Goal: Information Seeking & Learning: Learn about a topic

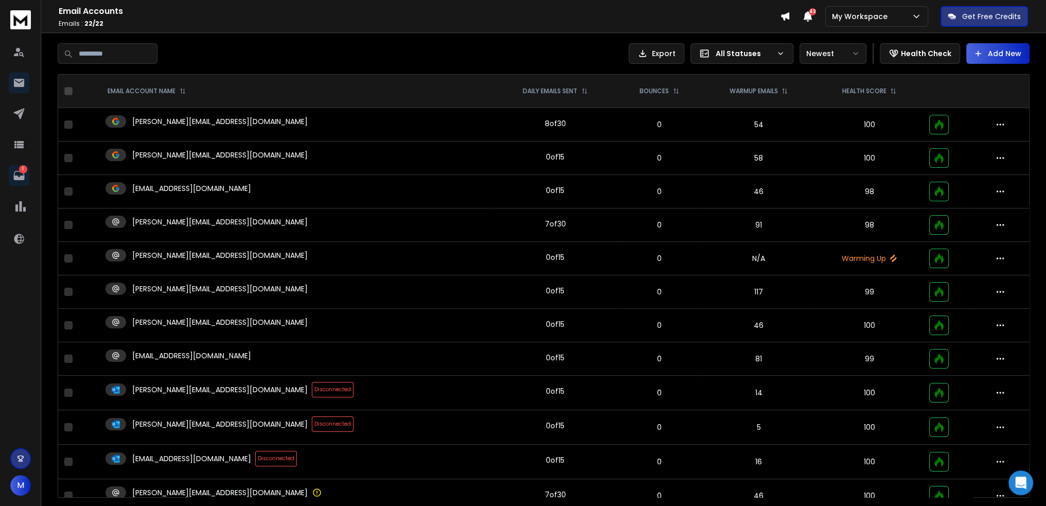
click at [22, 177] on icon at bounding box center [18, 175] width 11 height 9
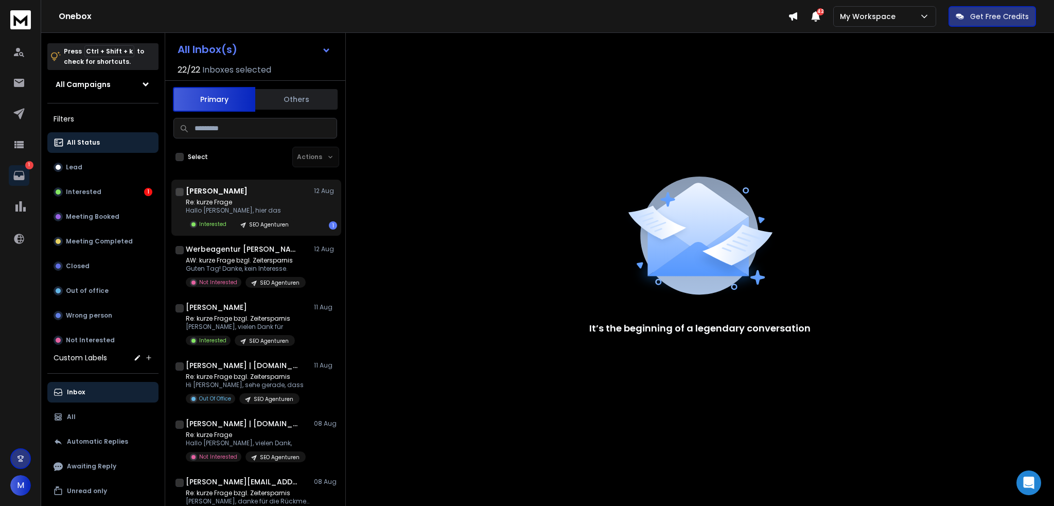
drag, startPoint x: 192, startPoint y: 201, endPoint x: 249, endPoint y: 188, distance: 58.1
click at [249, 188] on div "[PERSON_NAME] [DATE]" at bounding box center [261, 191] width 151 height 10
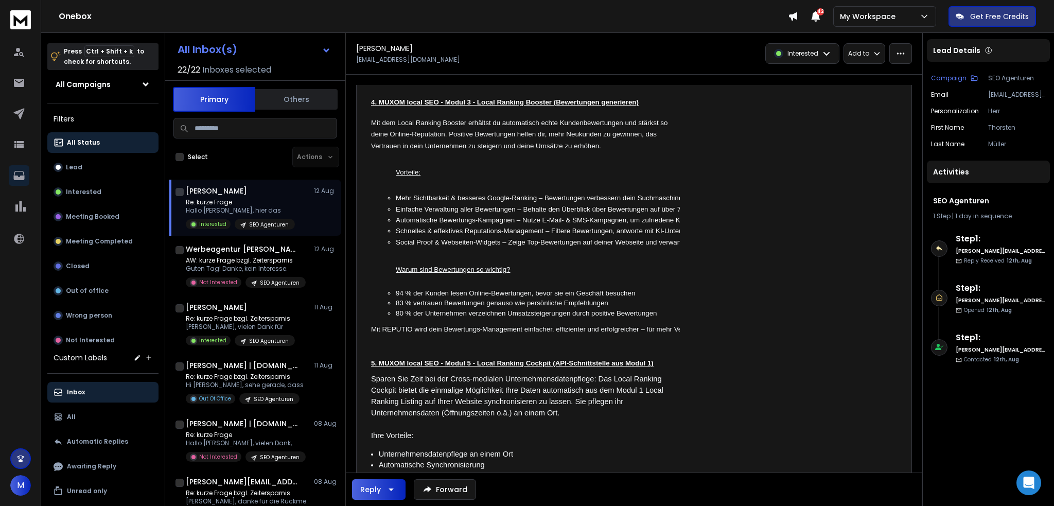
scroll to position [1081, 0]
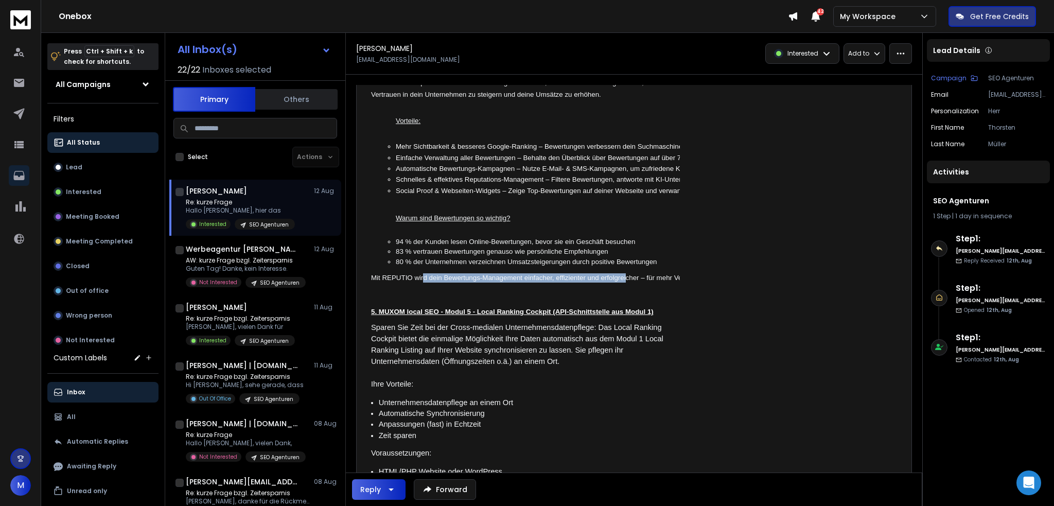
drag, startPoint x: 423, startPoint y: 262, endPoint x: 626, endPoint y: 267, distance: 202.8
click at [626, 274] on span "Mit REPUTIO wird dein Bewertungs-Management einfacher, effizienter und erfolgre…" at bounding box center [604, 278] width 466 height 8
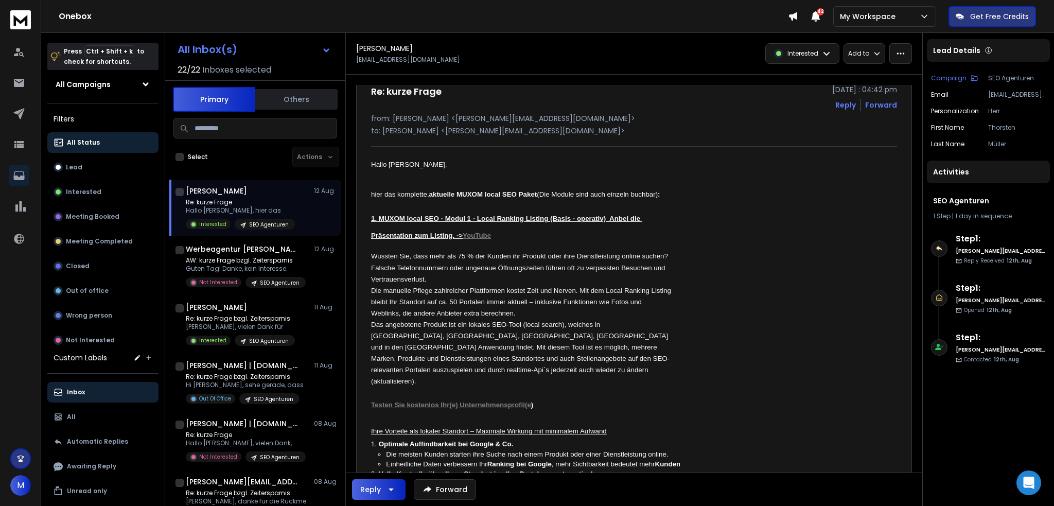
scroll to position [51, 0]
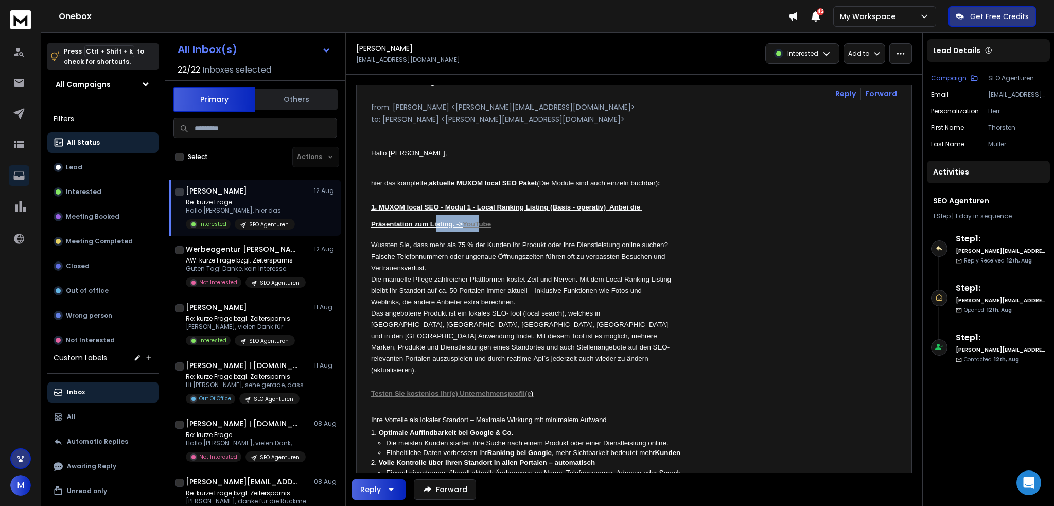
drag, startPoint x: 436, startPoint y: 222, endPoint x: 476, endPoint y: 226, distance: 39.3
click at [476, 226] on p "1. MUXOM local SEO - Modul 1 - Local Ranking Listing (Basis - operativ) Anbei d…" at bounding box center [521, 215] width 301 height 48
click at [482, 225] on span "YouTube" at bounding box center [477, 224] width 28 height 8
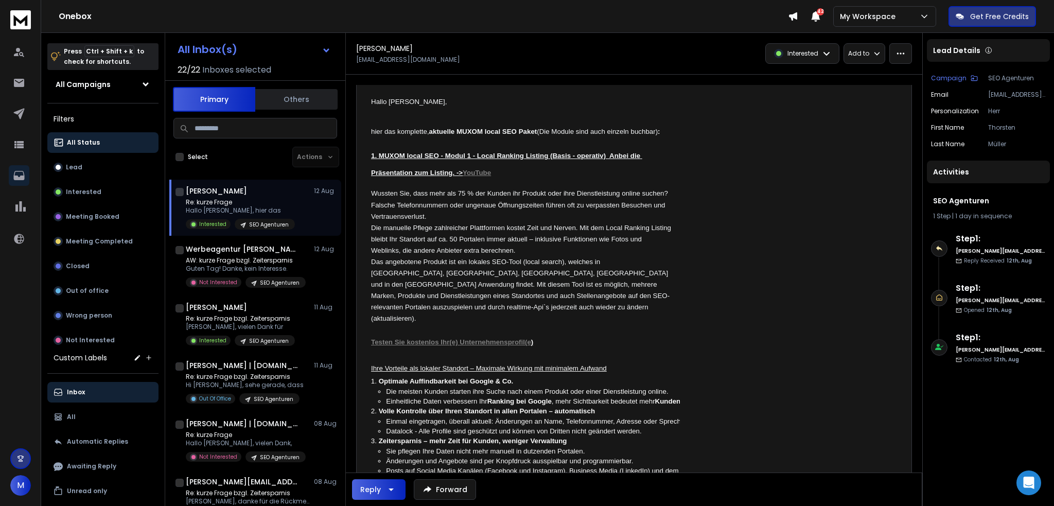
click at [476, 277] on p "Das angebotene Produkt ist ein lokales SEO-Tool (local search), welches in [GEO…" at bounding box center [521, 290] width 301 height 68
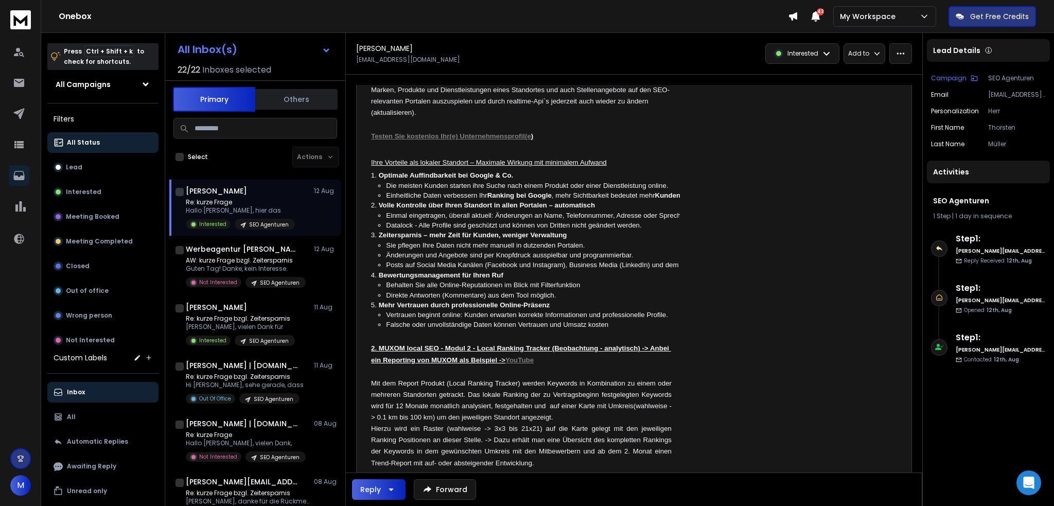
scroll to position [360, 0]
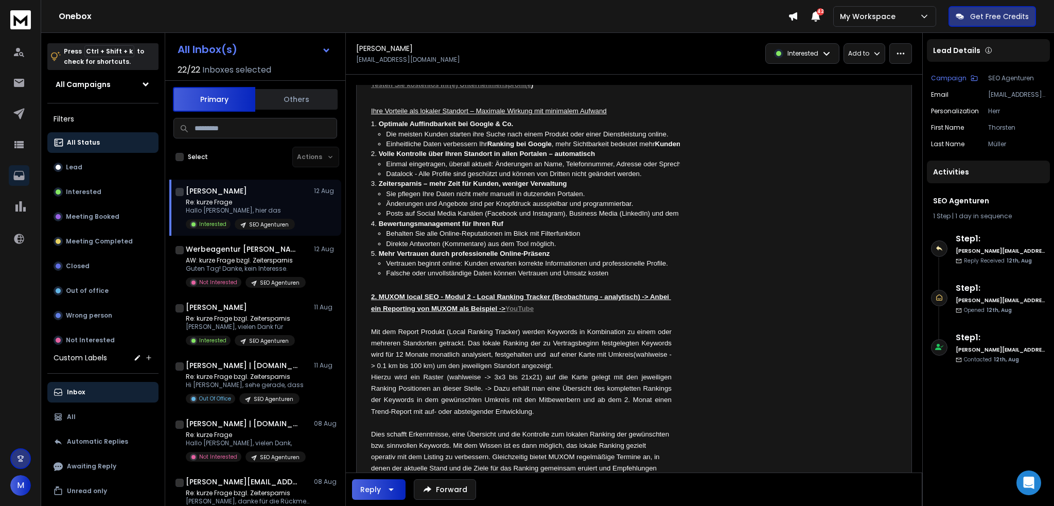
click at [523, 305] on span "YouTube" at bounding box center [519, 309] width 28 height 8
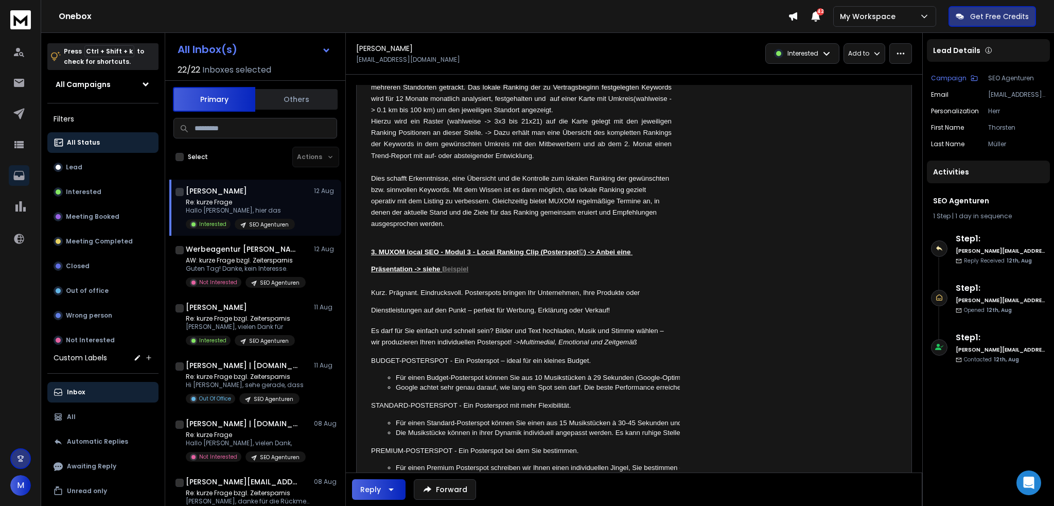
scroll to position [618, 0]
click at [453, 264] on span "Beispiel" at bounding box center [455, 268] width 26 height 8
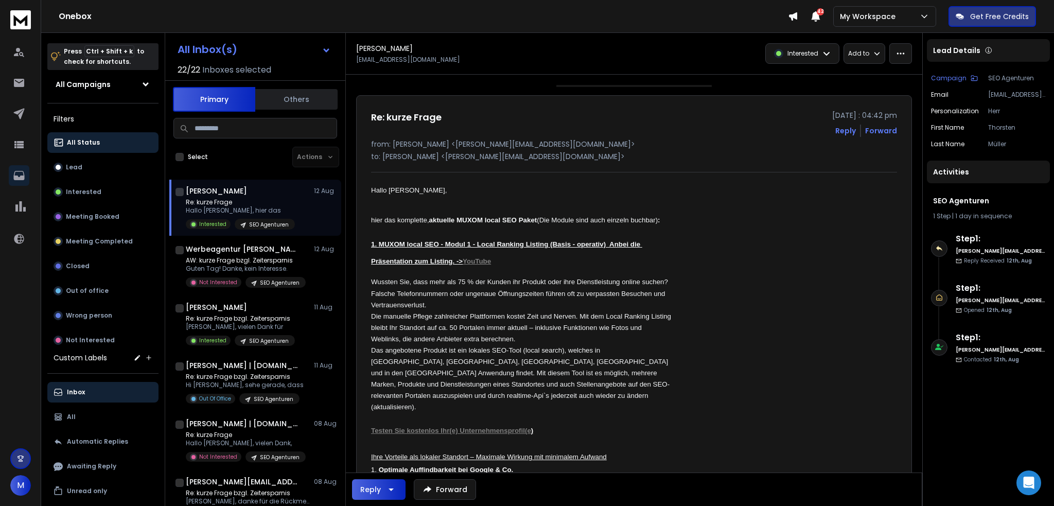
scroll to position [0, 0]
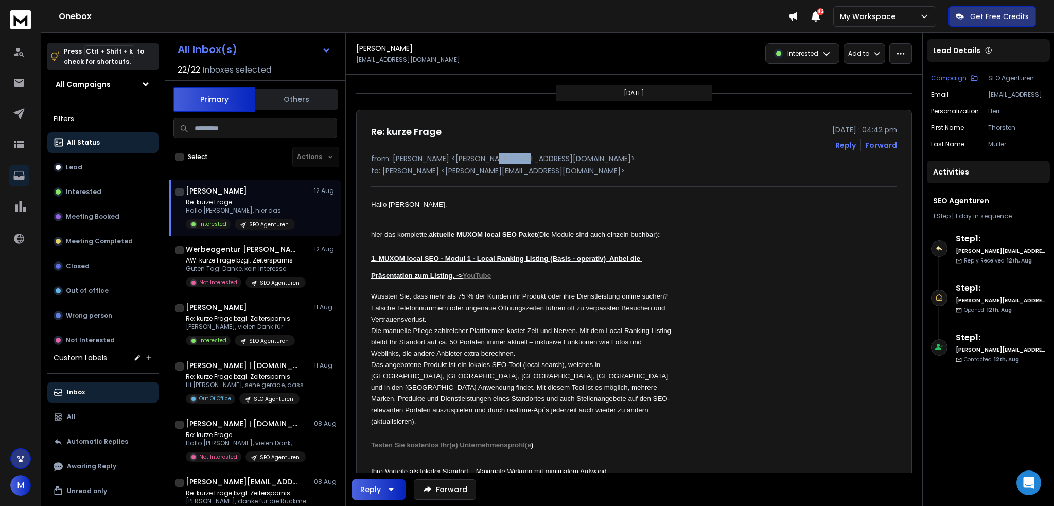
drag, startPoint x: 485, startPoint y: 159, endPoint x: 523, endPoint y: 159, distance: 37.6
click at [523, 159] on p "from: [PERSON_NAME] <[PERSON_NAME][EMAIL_ADDRESS][DOMAIN_NAME]>" at bounding box center [634, 158] width 526 height 10
copy p "[DOMAIN_NAME]"
